Goal: Task Accomplishment & Management: Manage account settings

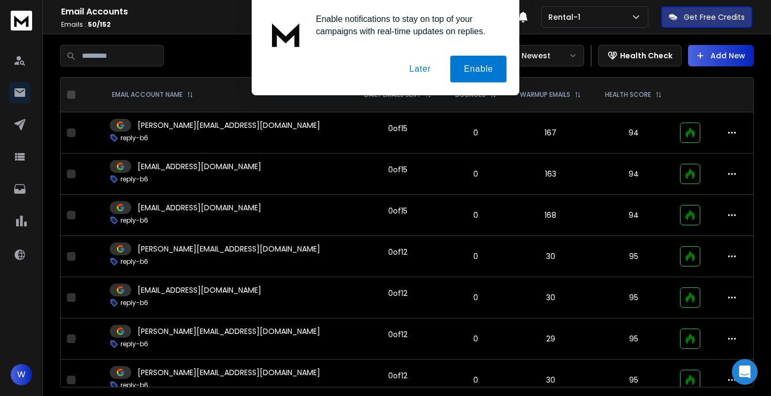
click at [416, 75] on button "Later" at bounding box center [420, 69] width 48 height 27
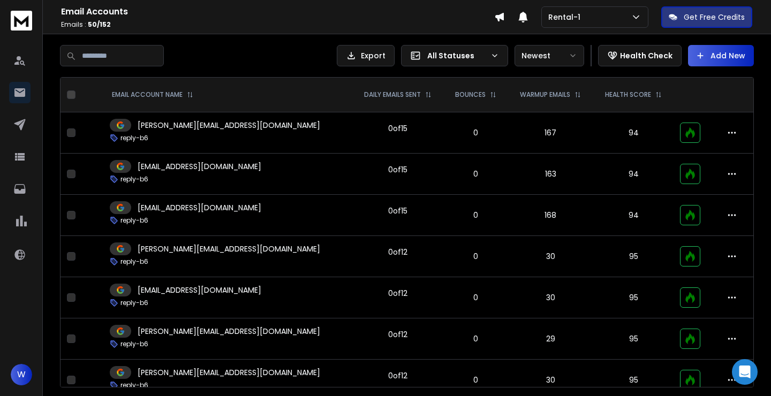
click at [742, 53] on button "Add New" at bounding box center [721, 55] width 66 height 21
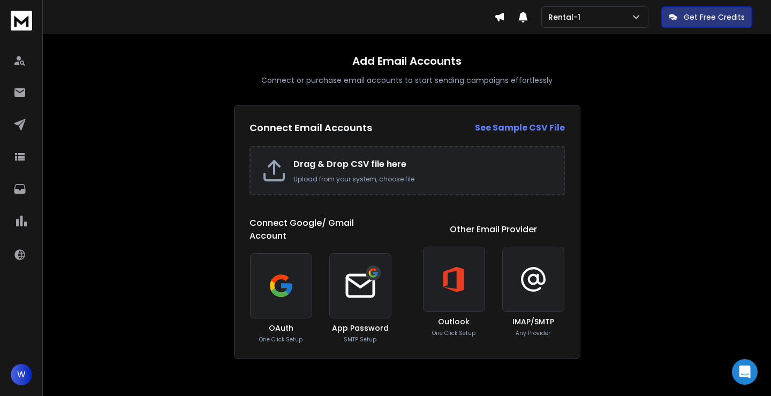
click at [560, 81] on div "Add Email Accounts Connect or purchase email accounts to start sending campaign…" at bounding box center [407, 70] width 728 height 32
click at [621, 71] on div "Add Email Accounts Connect or purchase email accounts to start sending campaign…" at bounding box center [407, 70] width 728 height 32
click at [16, 97] on icon at bounding box center [19, 92] width 13 height 13
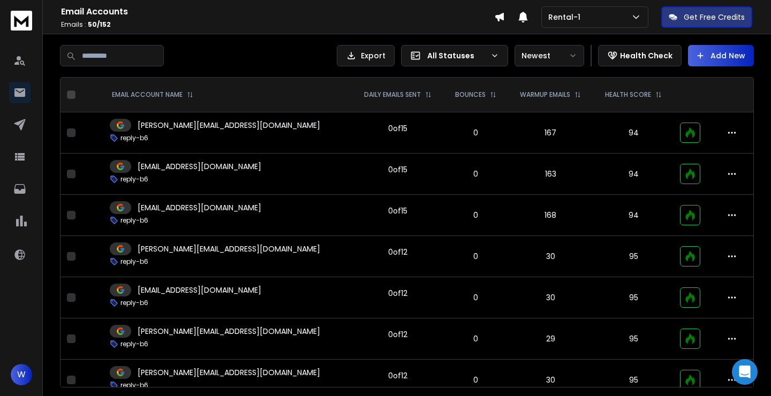
click at [457, 55] on p "All Statuses" at bounding box center [456, 55] width 59 height 11
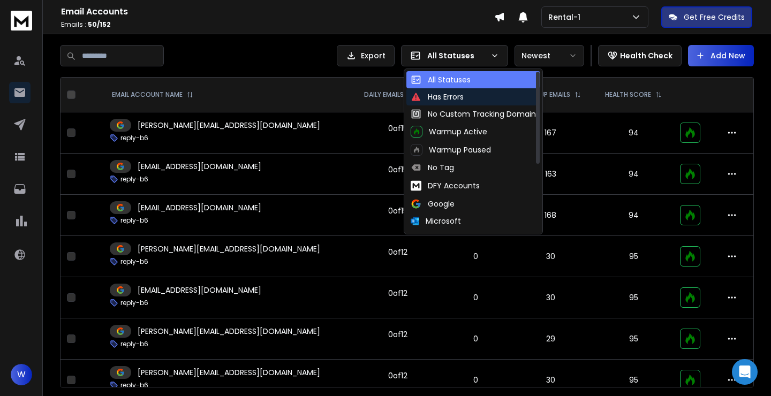
click at [462, 92] on div "Has Errors" at bounding box center [437, 97] width 53 height 11
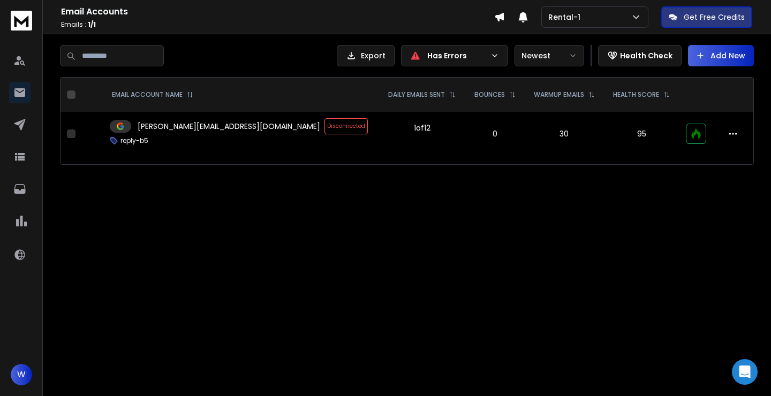
click at [379, 129] on td "1 of 12" at bounding box center [422, 126] width 86 height 28
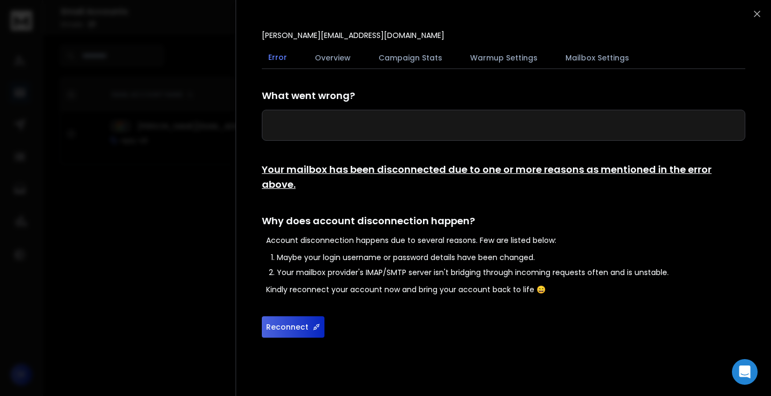
click at [305, 316] on button "Reconnect" at bounding box center [293, 326] width 63 height 21
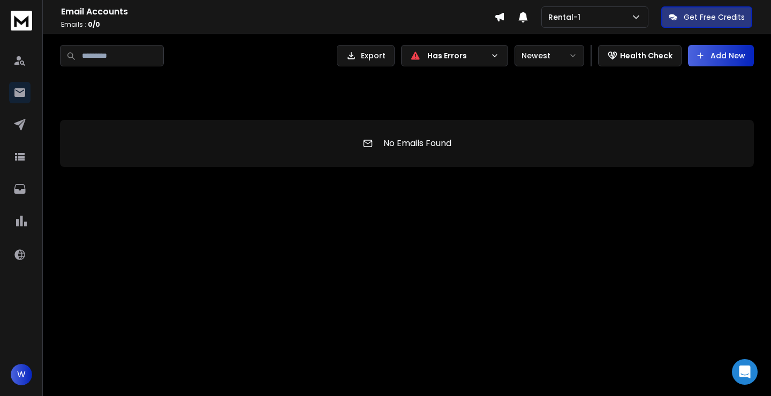
click at [447, 56] on p "Has Errors" at bounding box center [456, 55] width 59 height 11
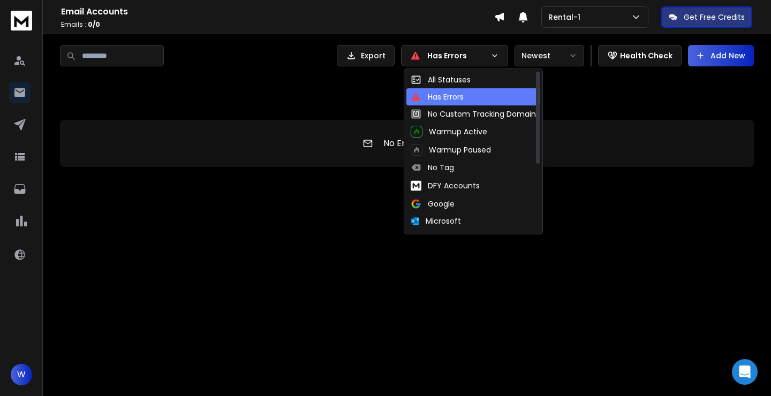
click at [450, 83] on div "All Statuses" at bounding box center [441, 79] width 60 height 11
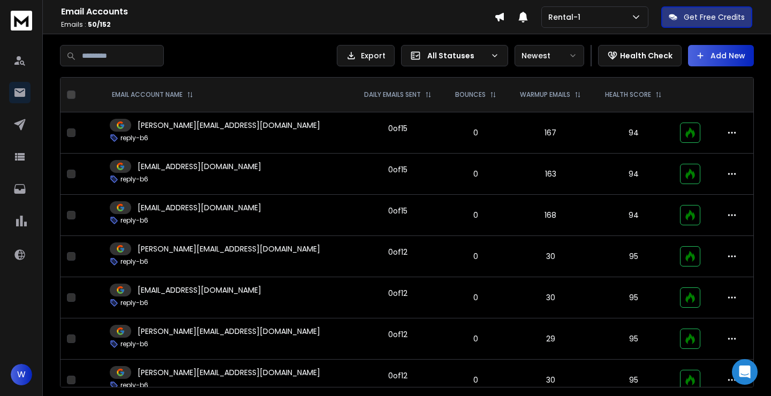
click at [450, 130] on p "0" at bounding box center [475, 132] width 51 height 11
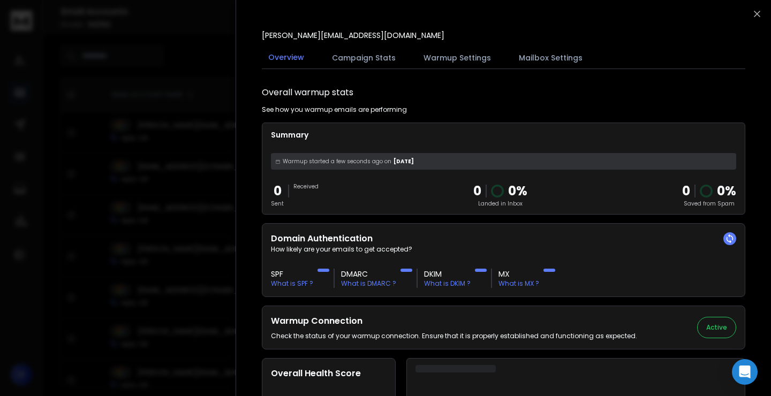
click at [228, 170] on div at bounding box center [385, 198] width 771 height 396
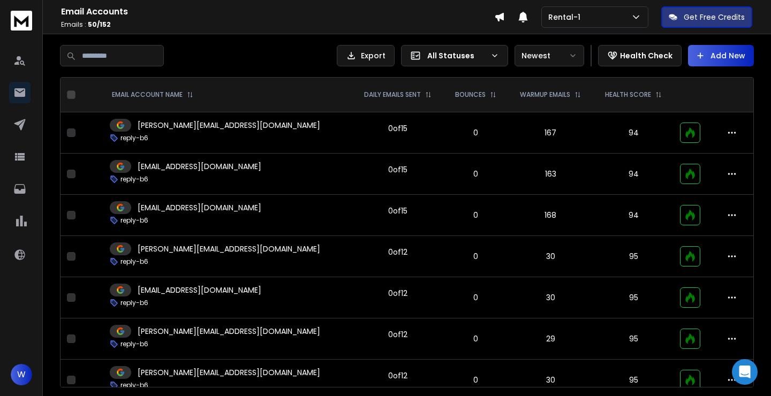
click at [267, 166] on div "[EMAIL_ADDRESS][DOMAIN_NAME]" at bounding box center [227, 166] width 235 height 13
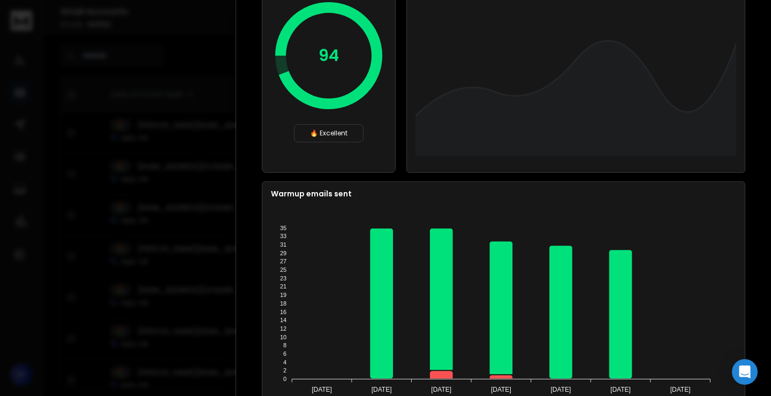
scroll to position [400, 0]
click at [154, 222] on div at bounding box center [385, 198] width 771 height 396
